Goal: Communication & Community: Answer question/provide support

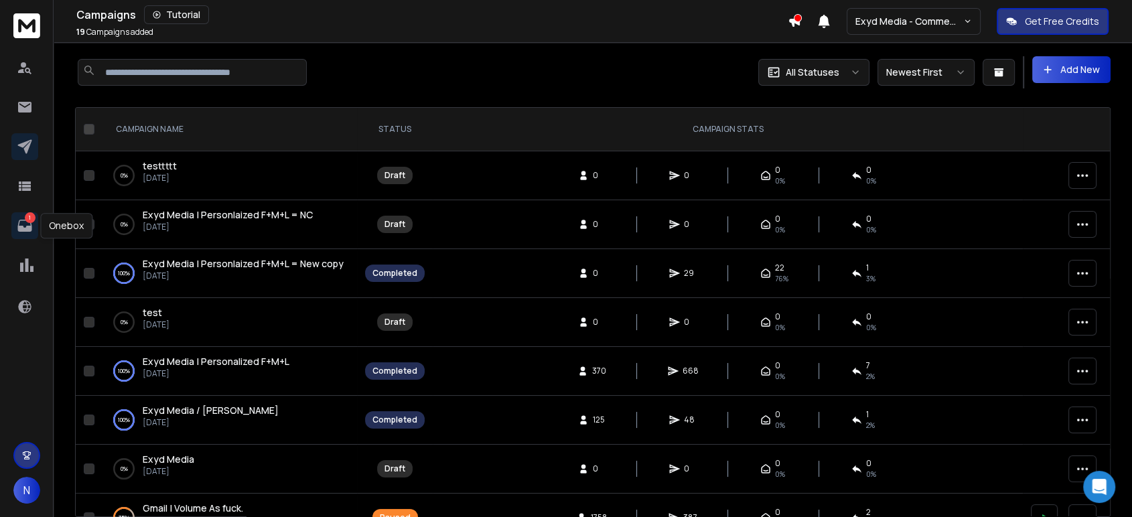
click at [31, 226] on icon at bounding box center [24, 226] width 14 height 12
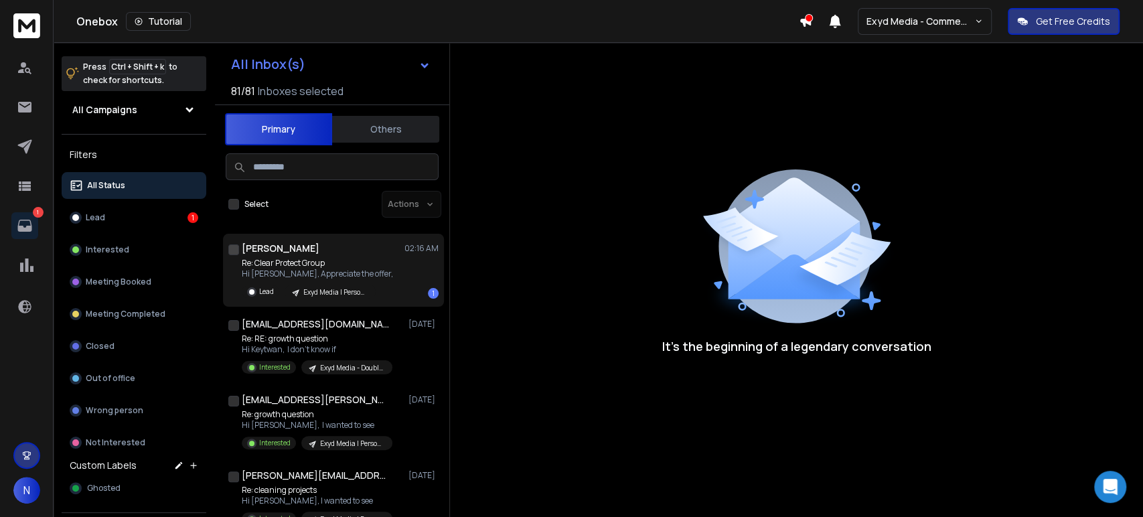
click at [423, 284] on div "Re: Clear Protect Group Hi Naomi, Appreciate the offer, Lead Exyd Media | Perso…" at bounding box center [340, 278] width 197 height 41
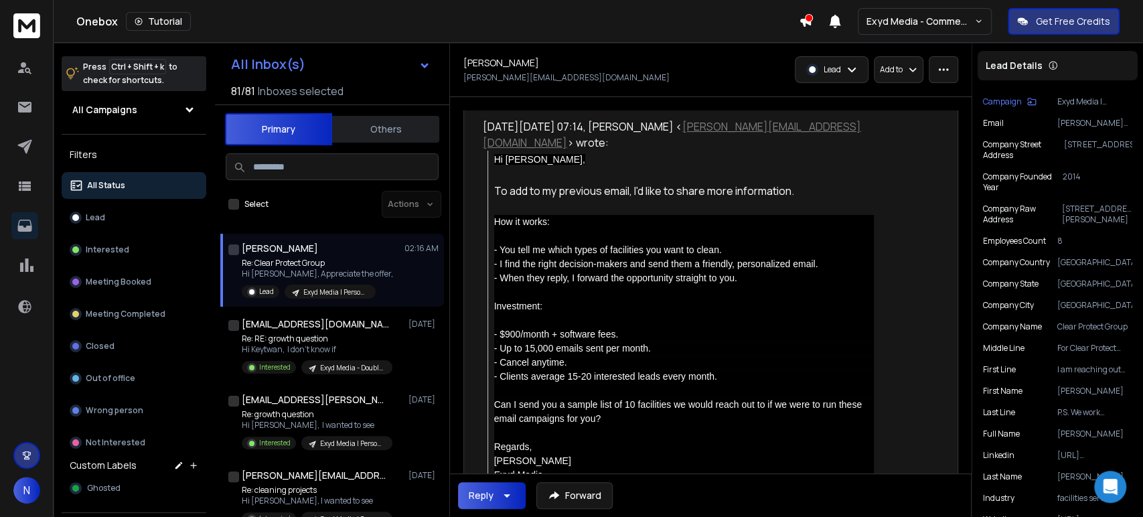
scroll to position [668, 0]
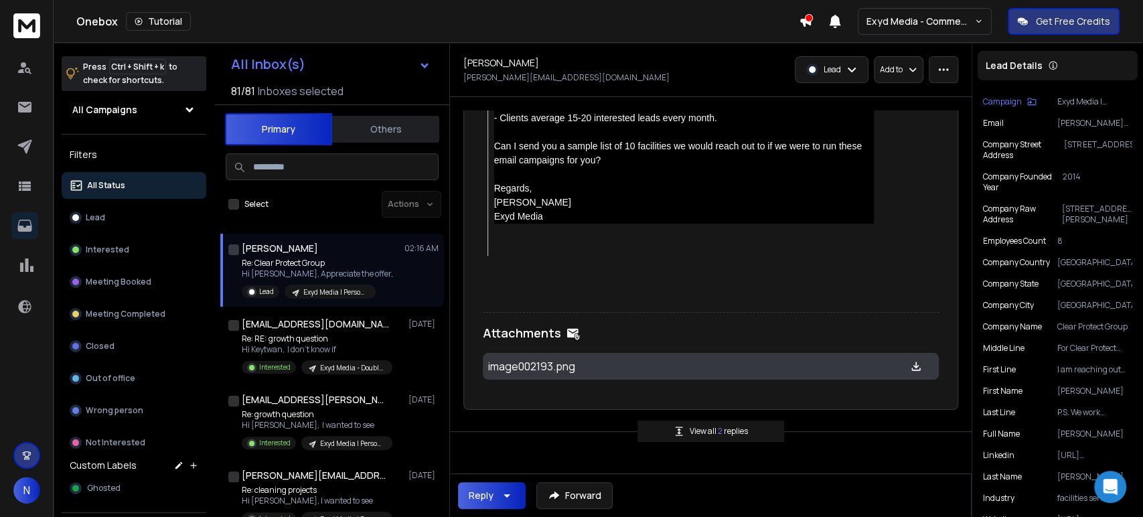
click at [703, 437] on p "View all 2 replies" at bounding box center [719, 431] width 58 height 11
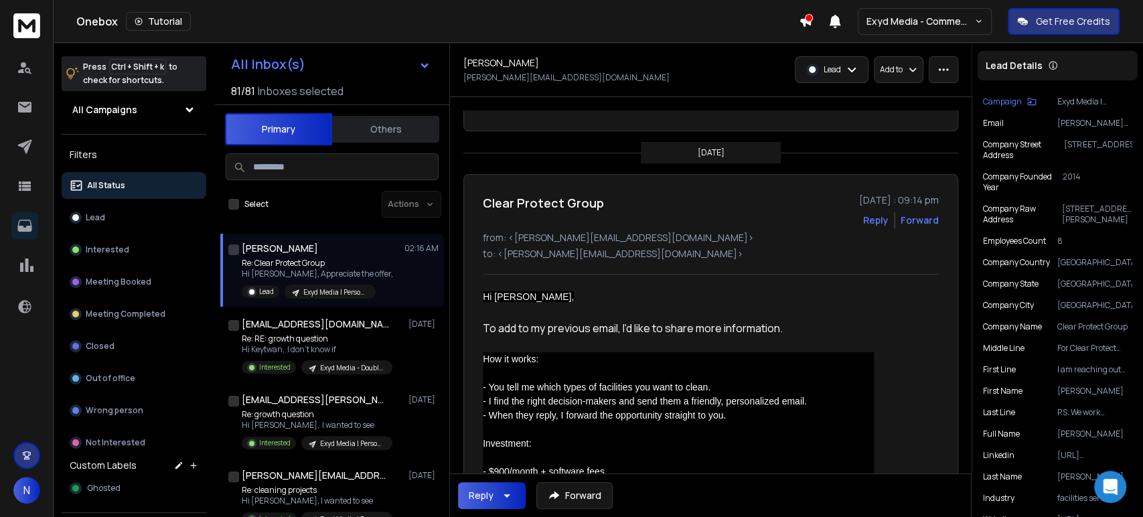
scroll to position [873, 0]
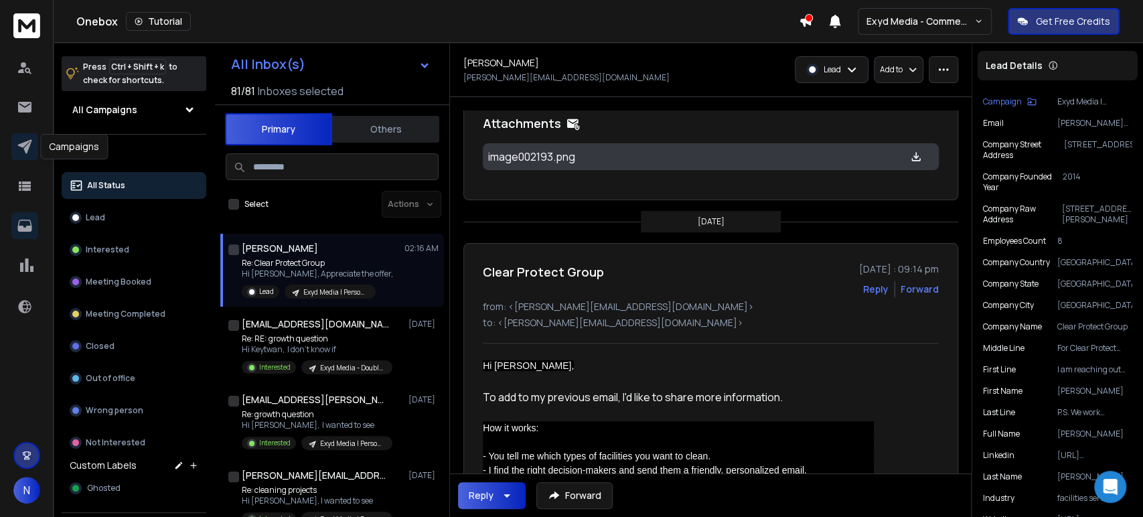
click at [20, 144] on icon at bounding box center [24, 147] width 14 height 14
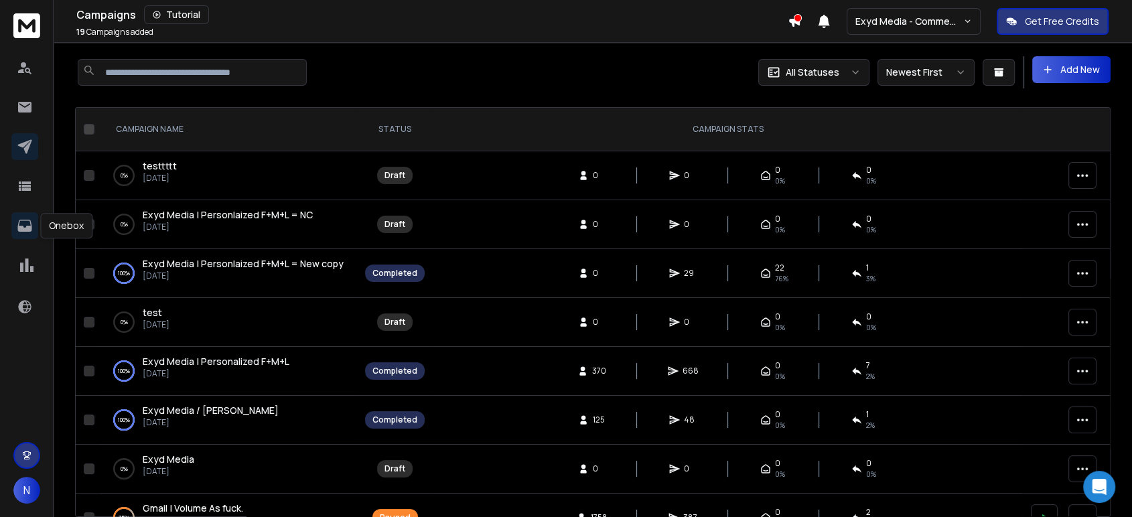
click at [21, 223] on icon at bounding box center [25, 226] width 16 height 16
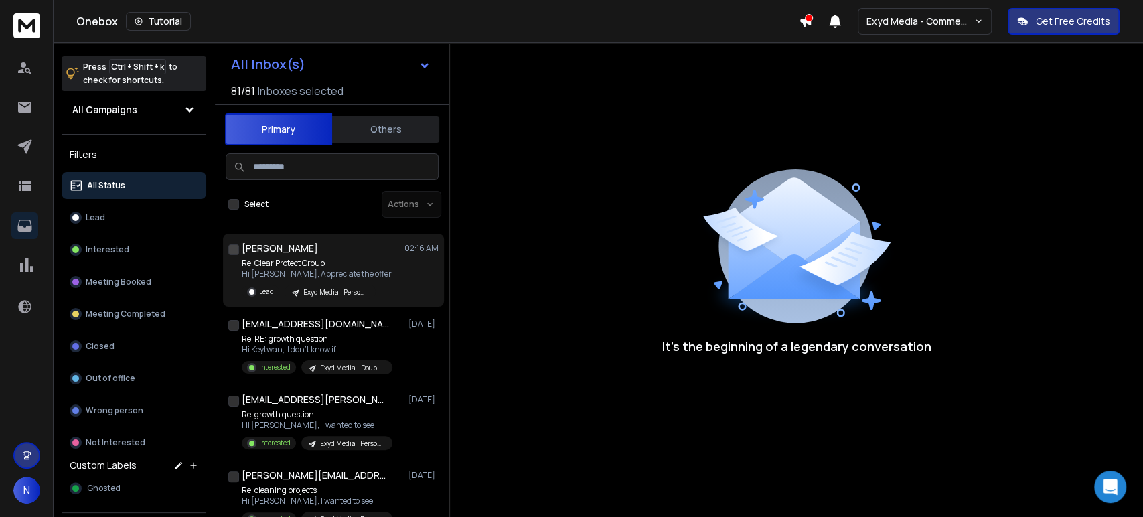
click at [334, 280] on div "Re: Clear Protect Group Hi Naomi, Appreciate the offer, Lead Exyd Media | Perso…" at bounding box center [317, 278] width 151 height 41
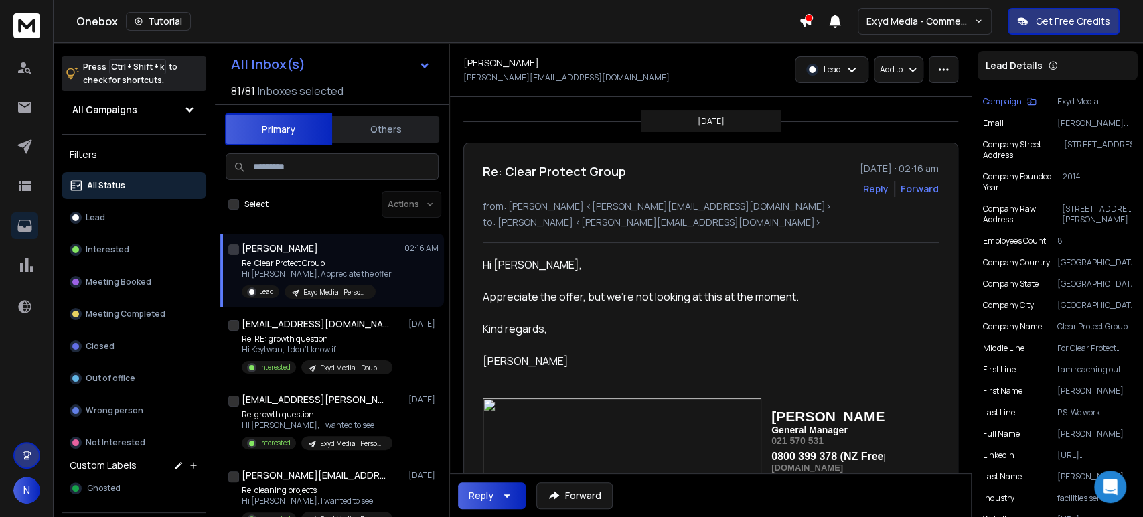
click at [874, 192] on button "Reply" at bounding box center [875, 188] width 25 height 13
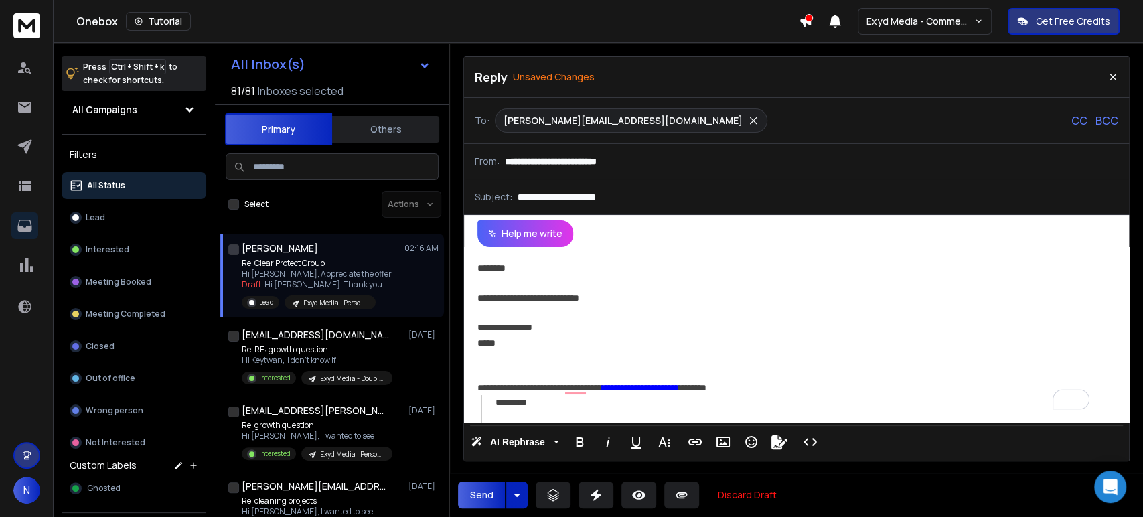
click at [470, 494] on button "Send" at bounding box center [481, 495] width 47 height 27
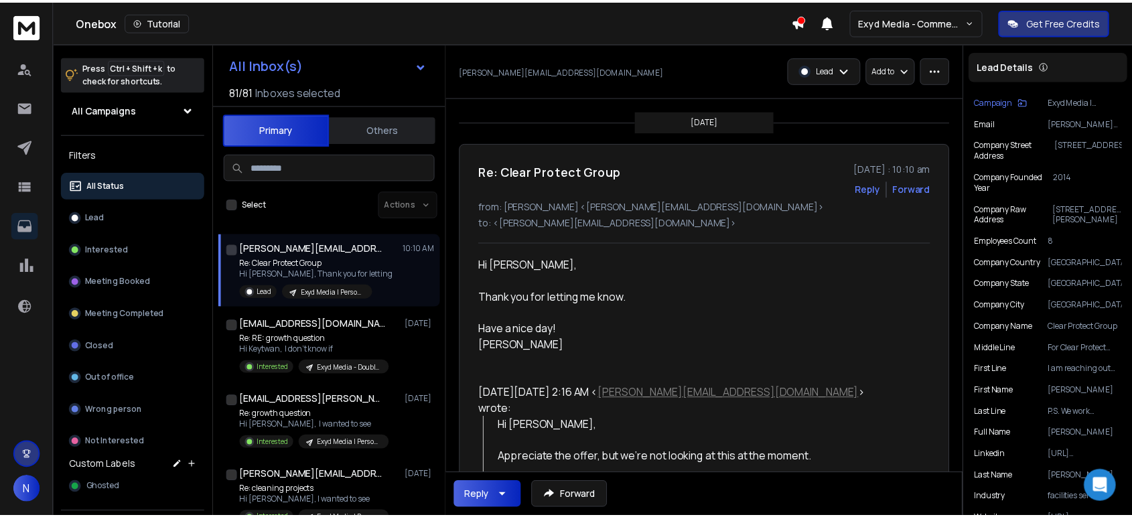
scroll to position [74, 0]
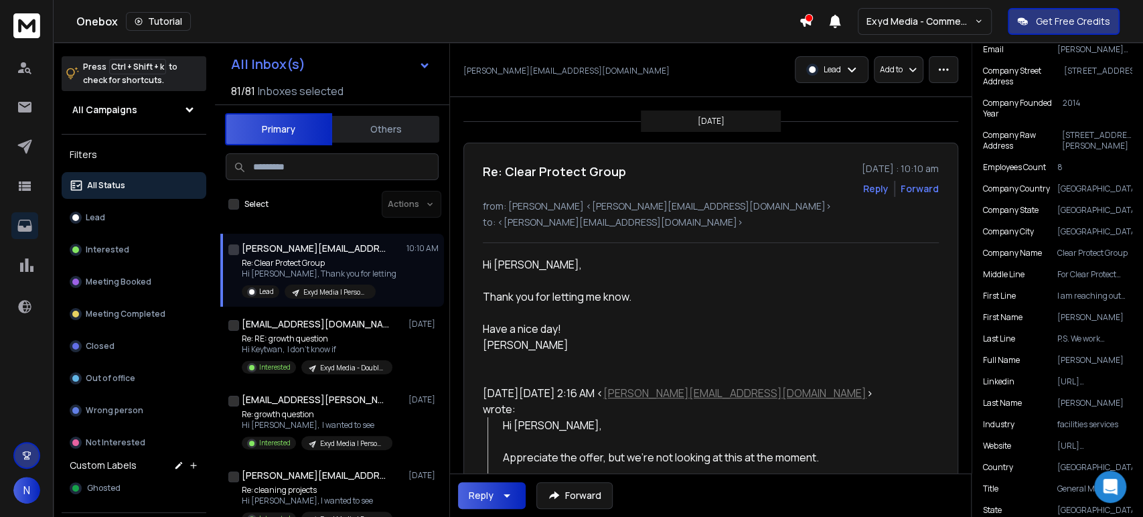
click at [1064, 382] on p "http://www.linkedin.com/in/paul-cropp-a5894643" at bounding box center [1095, 381] width 75 height 11
click at [851, 70] on icon at bounding box center [852, 70] width 8 height 5
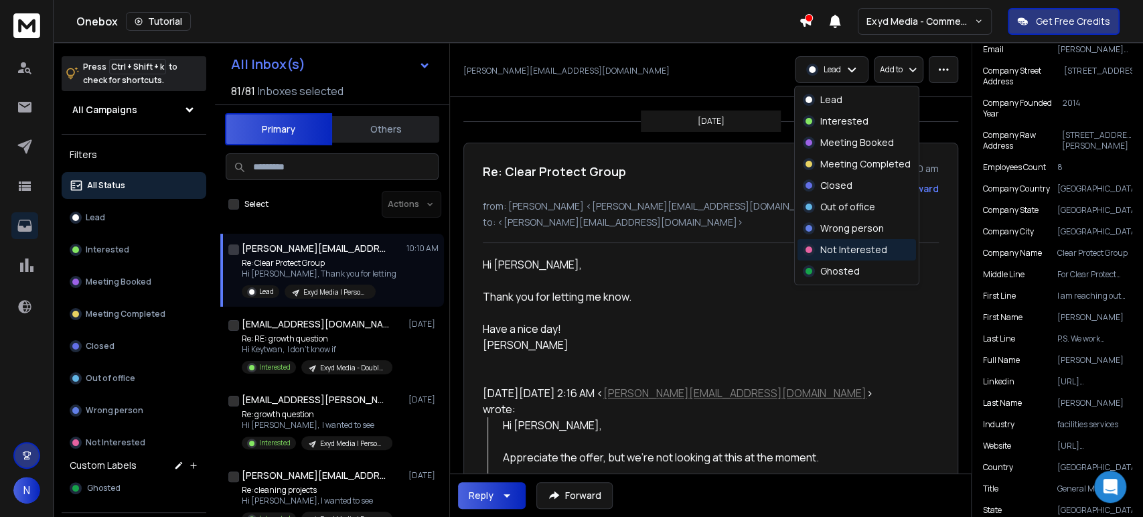
click at [819, 240] on div "Not Interested" at bounding box center [857, 249] width 119 height 21
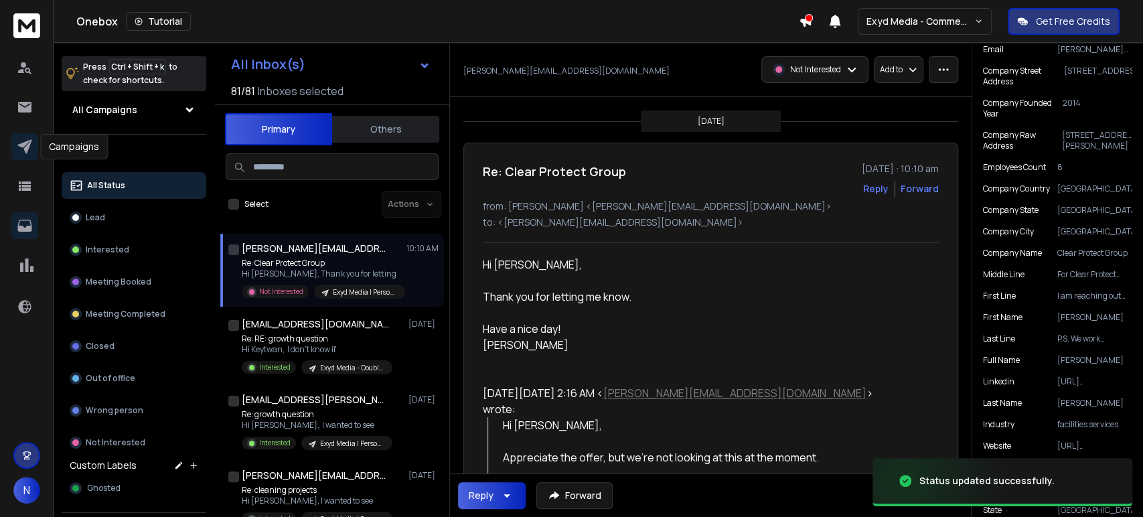
click at [21, 139] on icon at bounding box center [25, 147] width 16 height 16
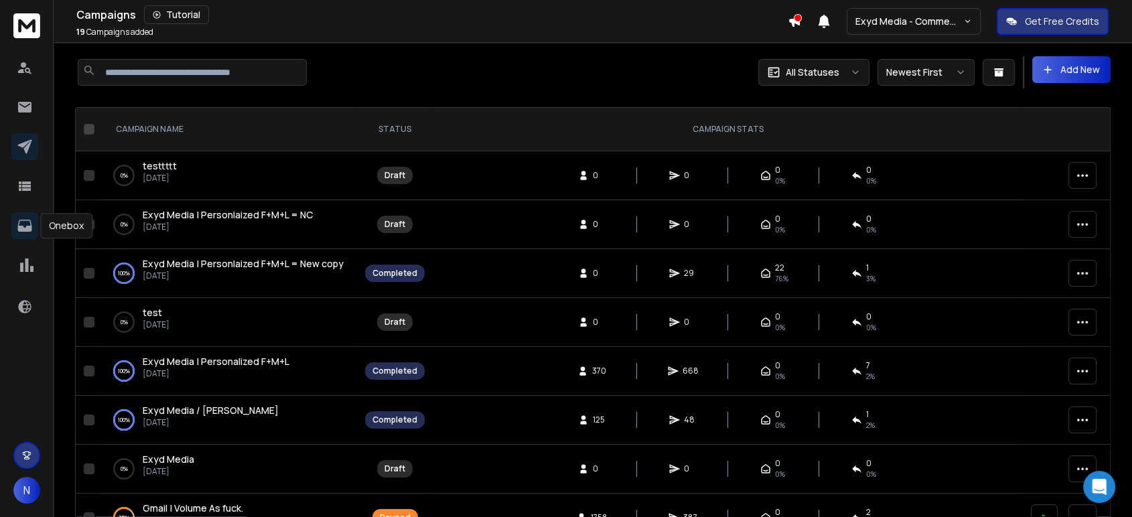
click at [27, 234] on icon at bounding box center [25, 226] width 16 height 16
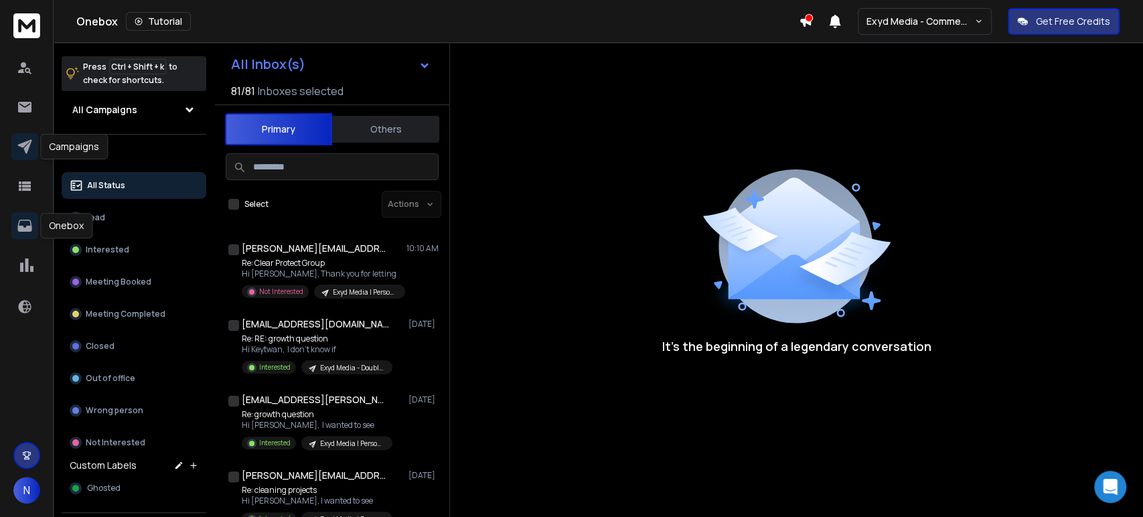
click at [21, 145] on icon at bounding box center [24, 147] width 14 height 14
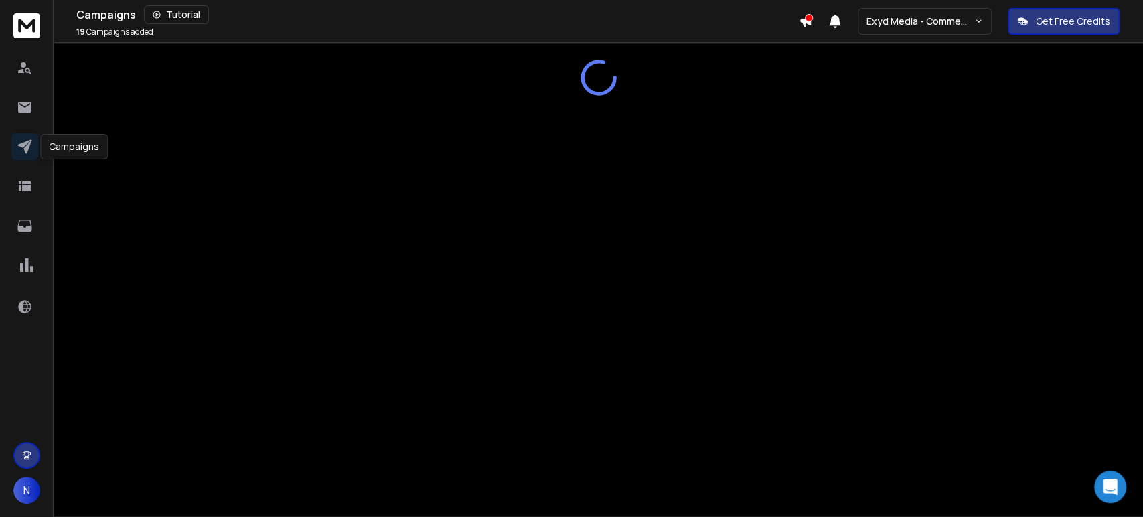
click at [21, 145] on icon at bounding box center [24, 147] width 14 height 14
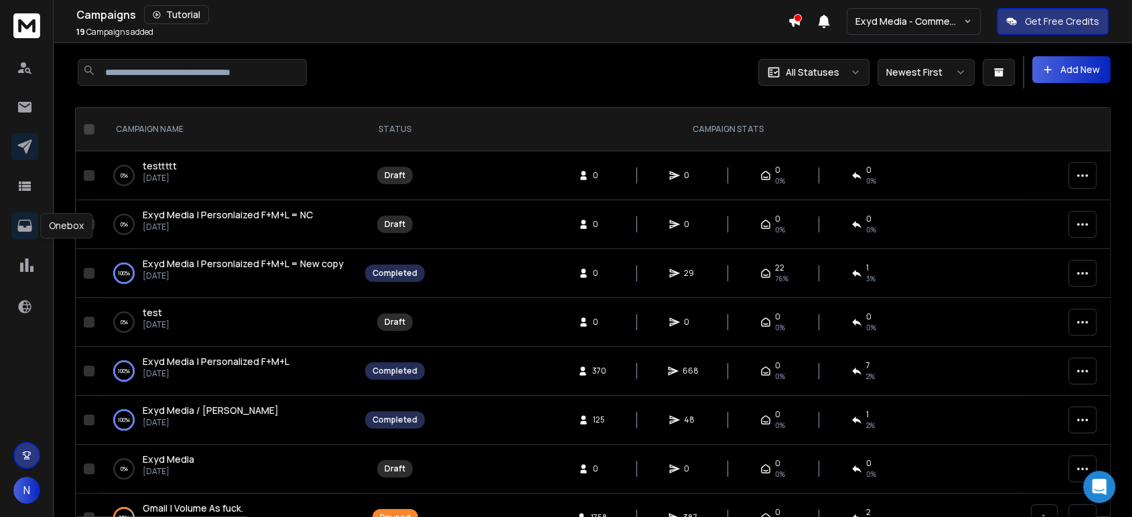
click at [21, 225] on icon at bounding box center [25, 226] width 16 height 16
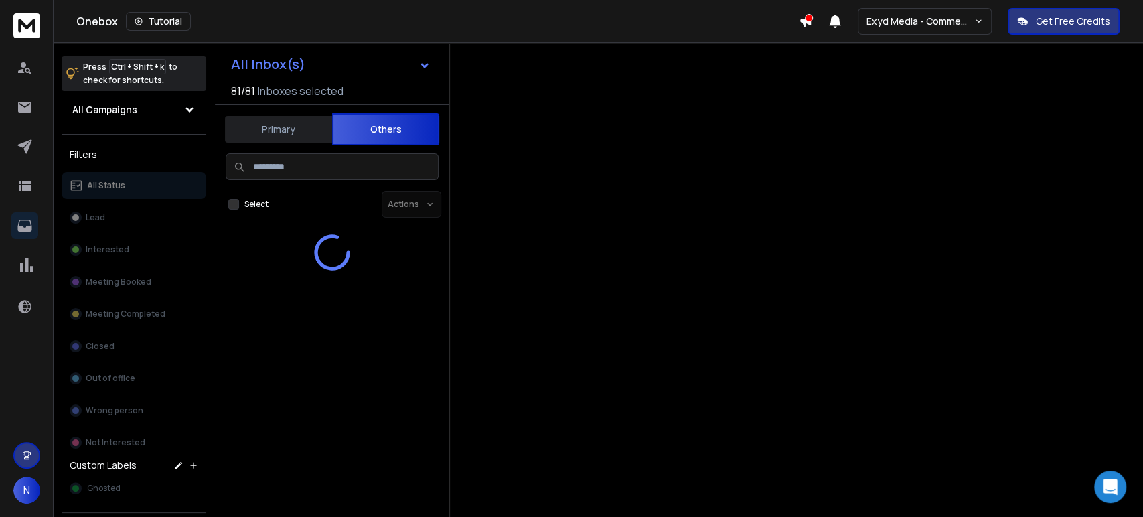
click at [387, 121] on button "Others" at bounding box center [385, 129] width 107 height 32
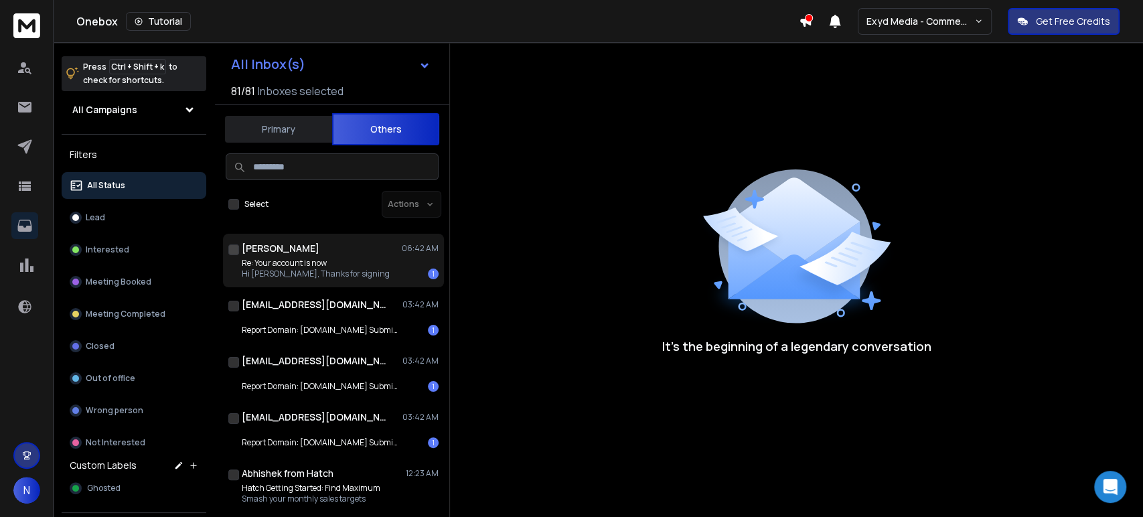
click at [323, 281] on div "Ariful Asif 06:42 AM Re: Your account is now Hi Naomi, Thanks for signing 1" at bounding box center [333, 261] width 221 height 54
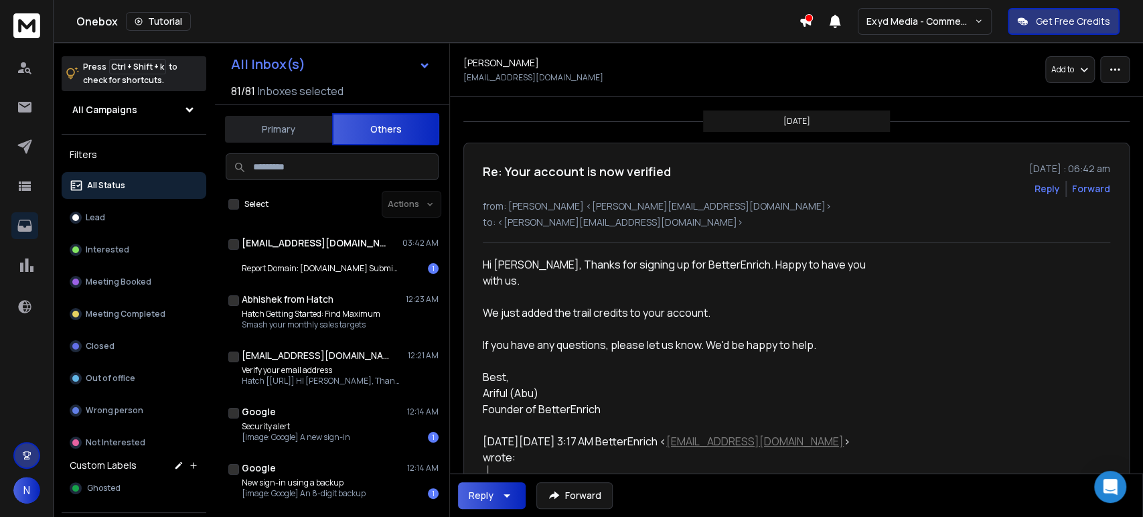
scroll to position [175, 0]
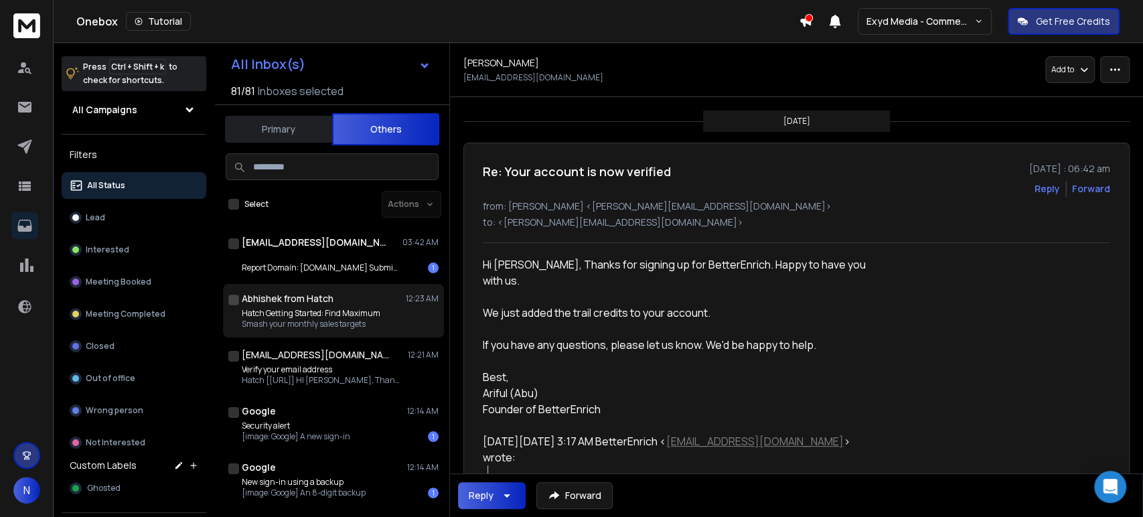
click at [354, 326] on p "Smash your monthly sales targets" at bounding box center [311, 324] width 139 height 11
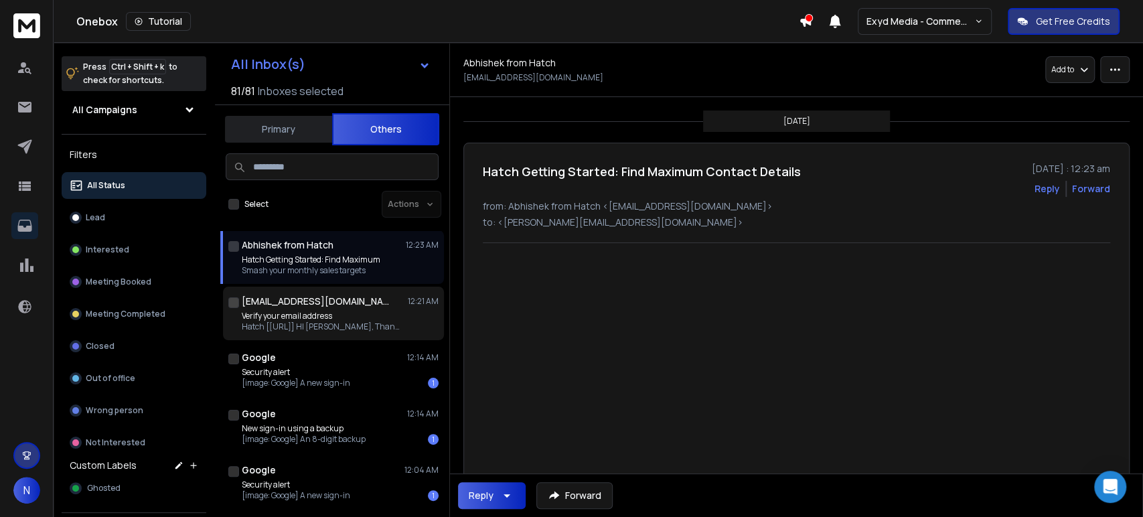
scroll to position [0, 0]
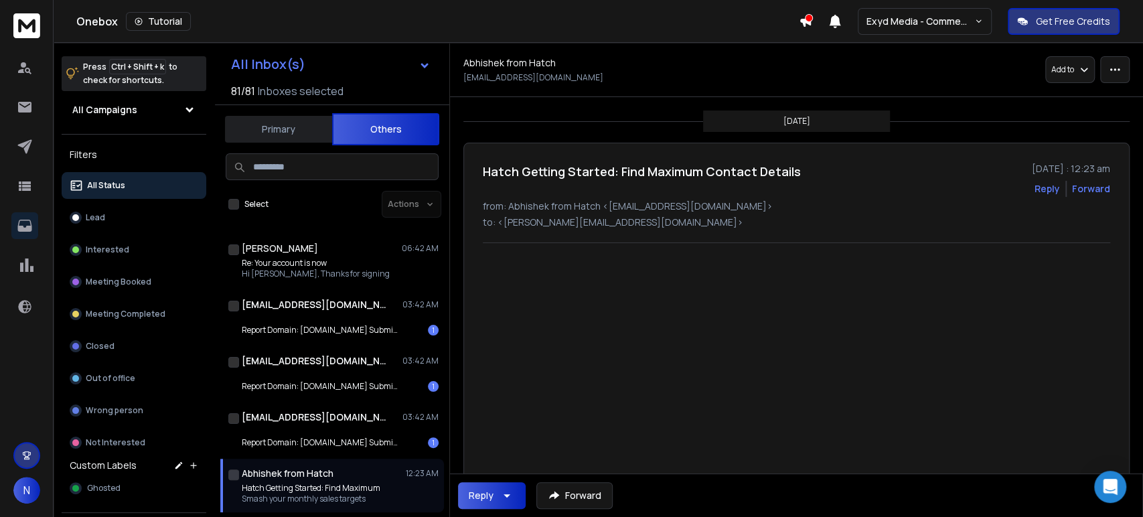
click at [307, 129] on button "Primary" at bounding box center [278, 129] width 107 height 29
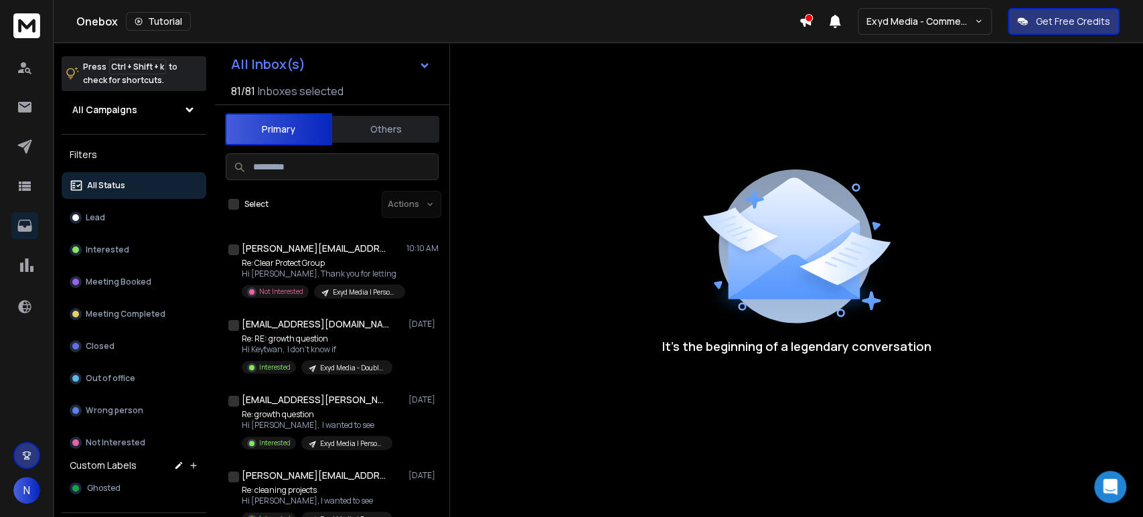
drag, startPoint x: 359, startPoint y: 148, endPoint x: 364, endPoint y: 138, distance: 11.4
click at [364, 138] on div "Primary Others Select Actions paul@clearprotect.co.nz 10:10 AM Re: Clear Protec…" at bounding box center [332, 365] width 234 height 498
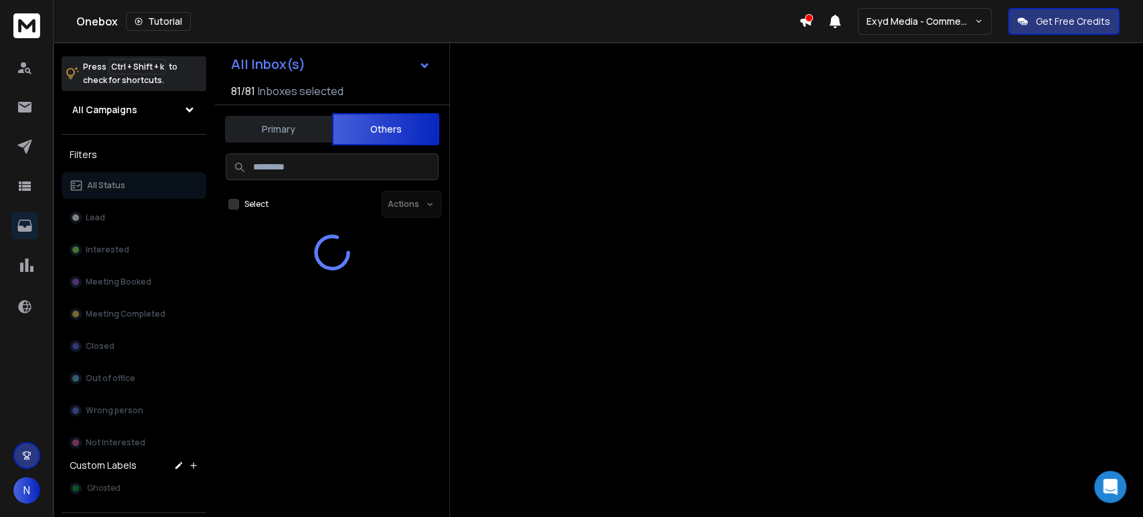
click at [364, 138] on button "Others" at bounding box center [385, 129] width 107 height 32
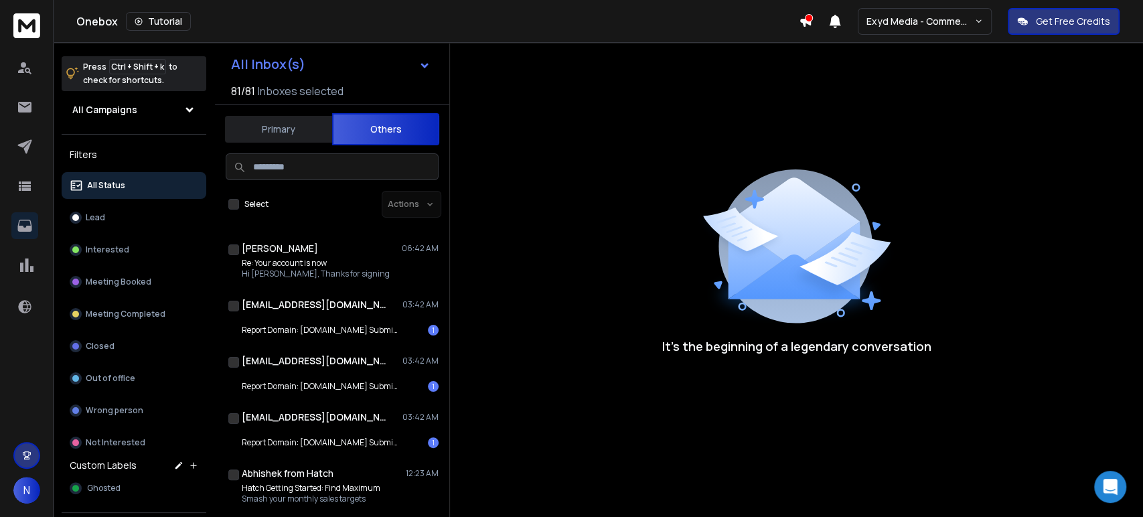
click at [298, 115] on button "Primary" at bounding box center [278, 129] width 107 height 29
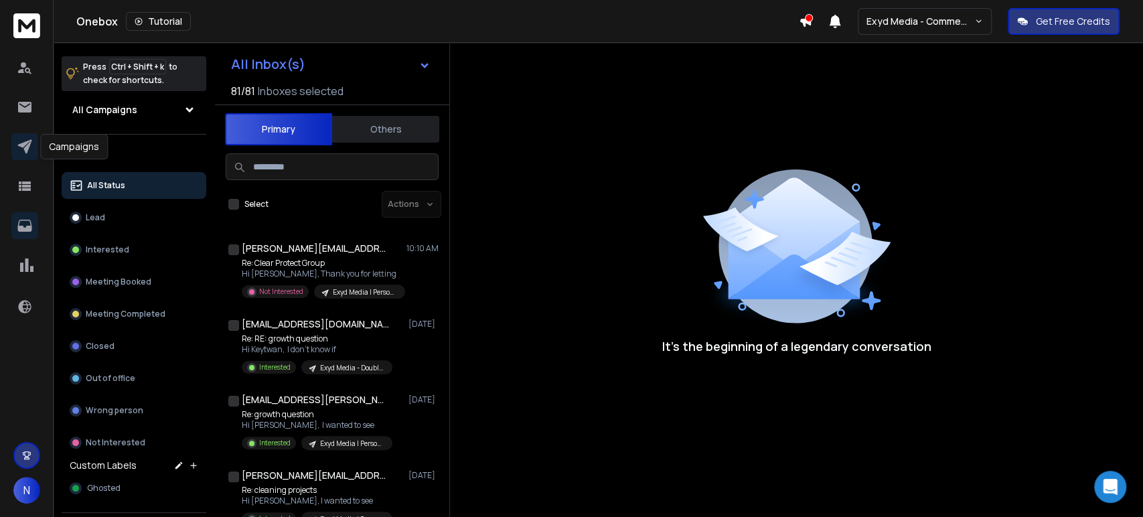
click at [23, 149] on icon at bounding box center [25, 147] width 16 height 16
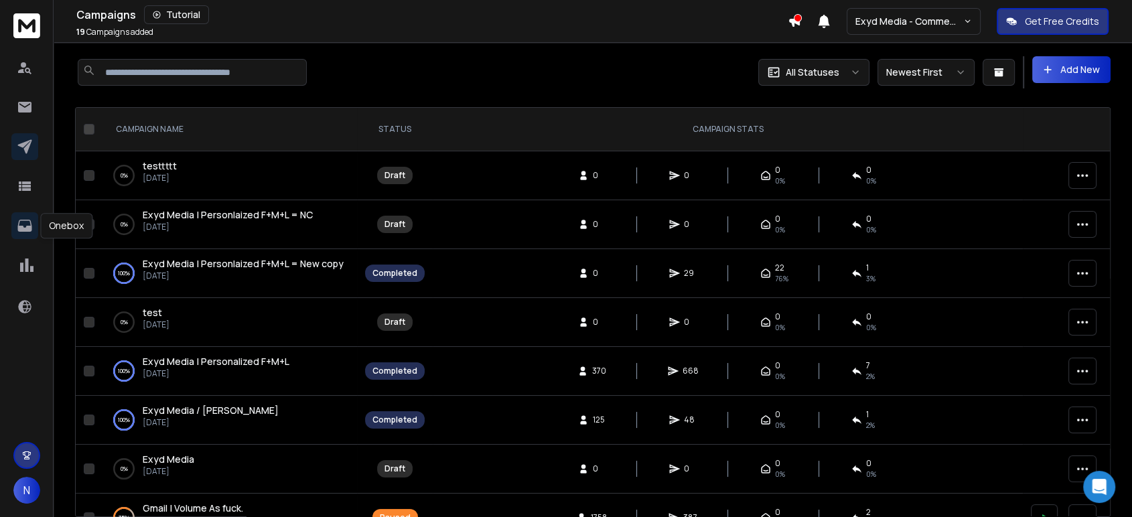
click at [21, 230] on icon at bounding box center [24, 226] width 14 height 12
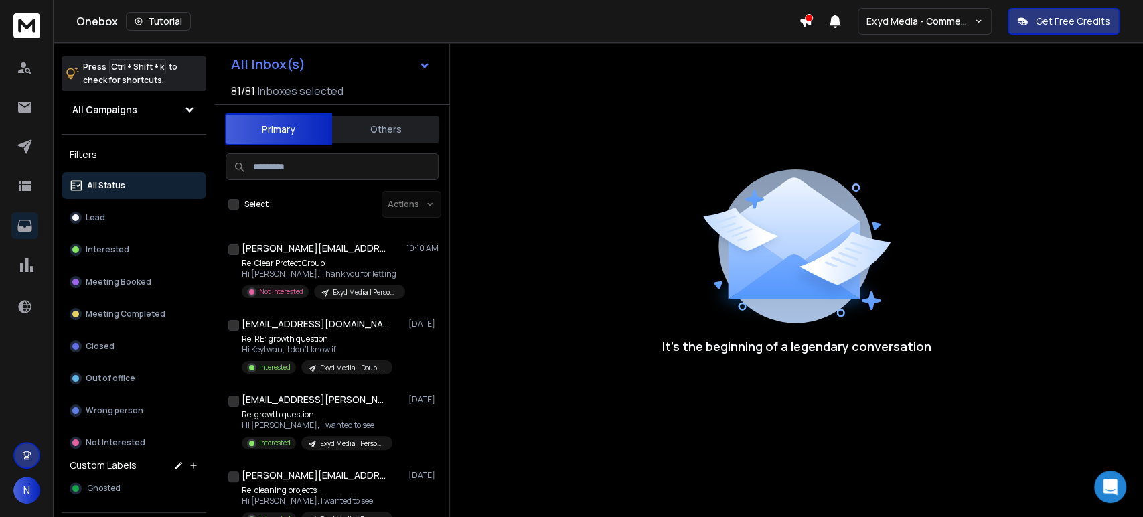
click at [385, 138] on button "Others" at bounding box center [385, 129] width 107 height 29
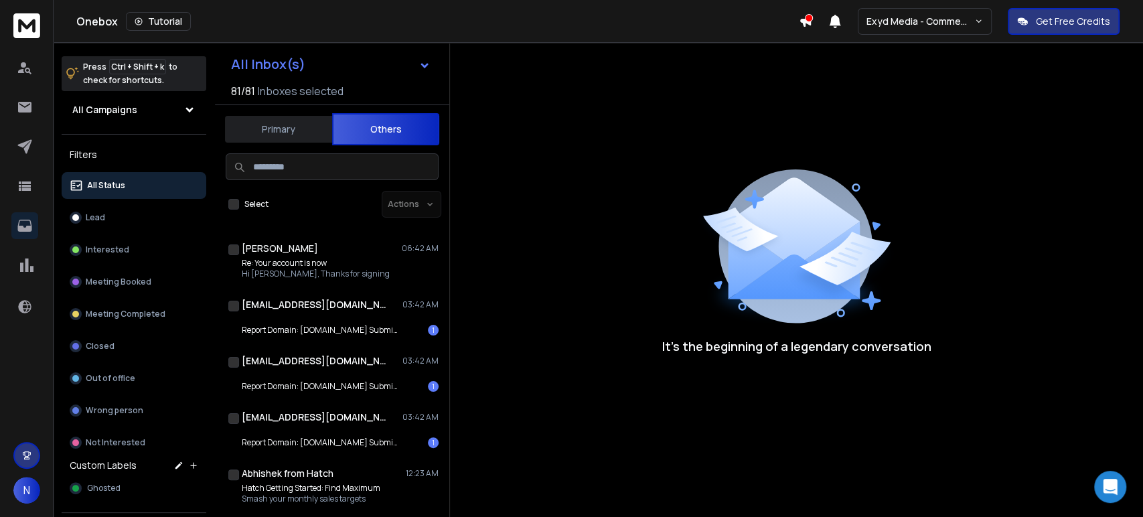
click at [252, 121] on button "Primary" at bounding box center [278, 129] width 107 height 29
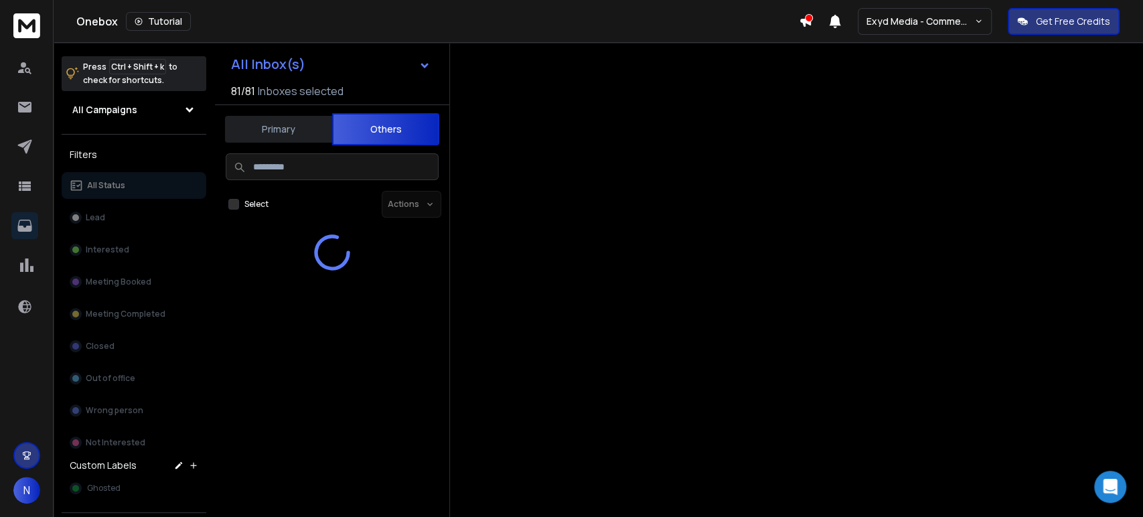
click at [375, 121] on button "Others" at bounding box center [385, 129] width 107 height 32
click at [396, 135] on button "Others" at bounding box center [385, 129] width 107 height 32
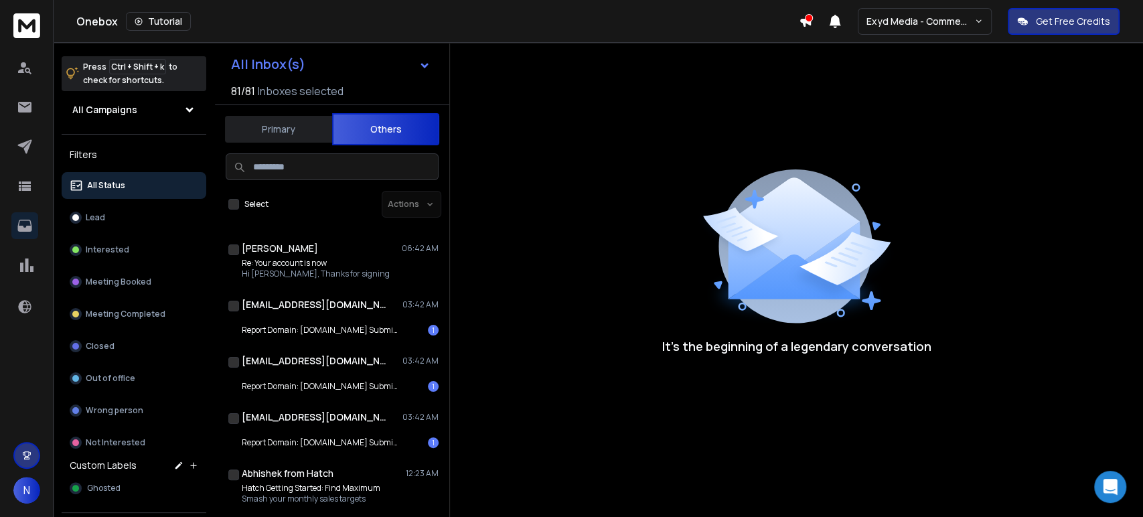
click at [287, 126] on button "Primary" at bounding box center [278, 129] width 107 height 29
